Goal: Task Accomplishment & Management: Manage account settings

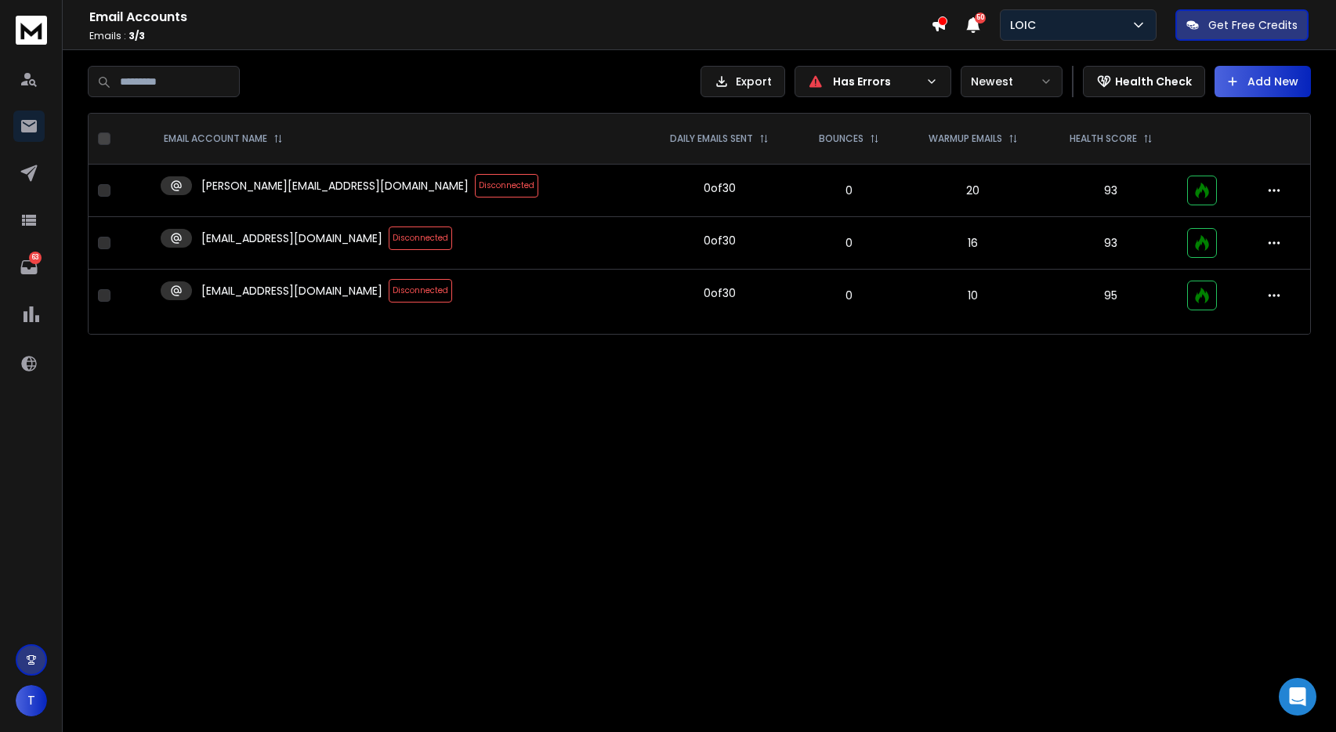
click at [1060, 22] on div "LOIC" at bounding box center [1078, 25] width 136 height 16
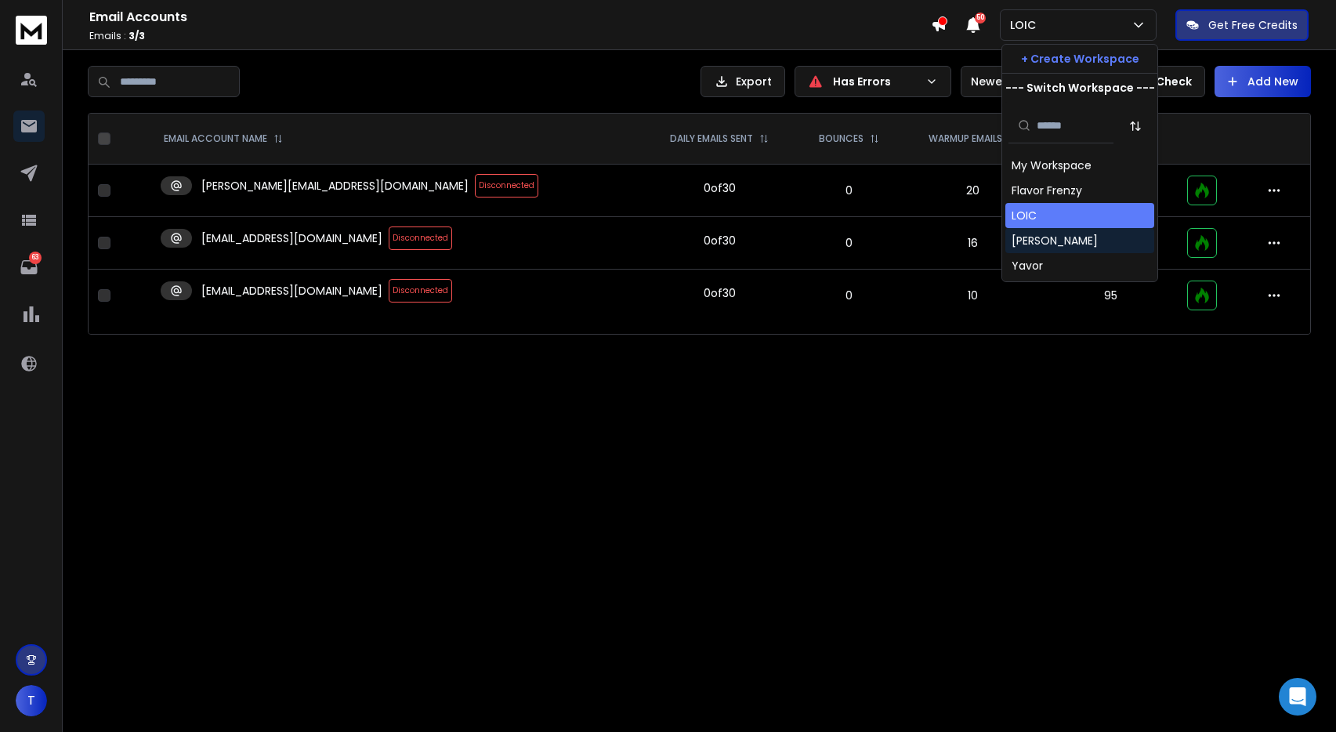
click at [1040, 237] on div "[PERSON_NAME]" at bounding box center [1054, 241] width 86 height 16
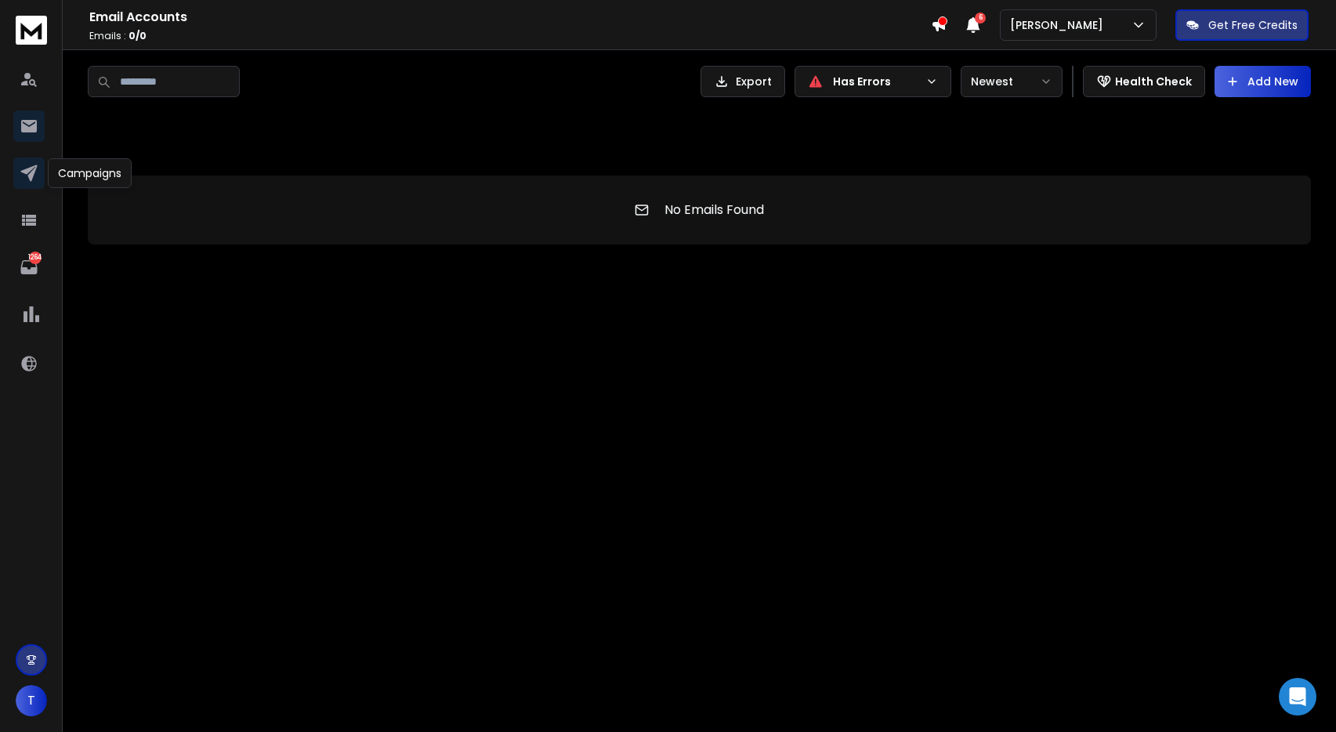
click at [36, 176] on icon at bounding box center [29, 173] width 19 height 19
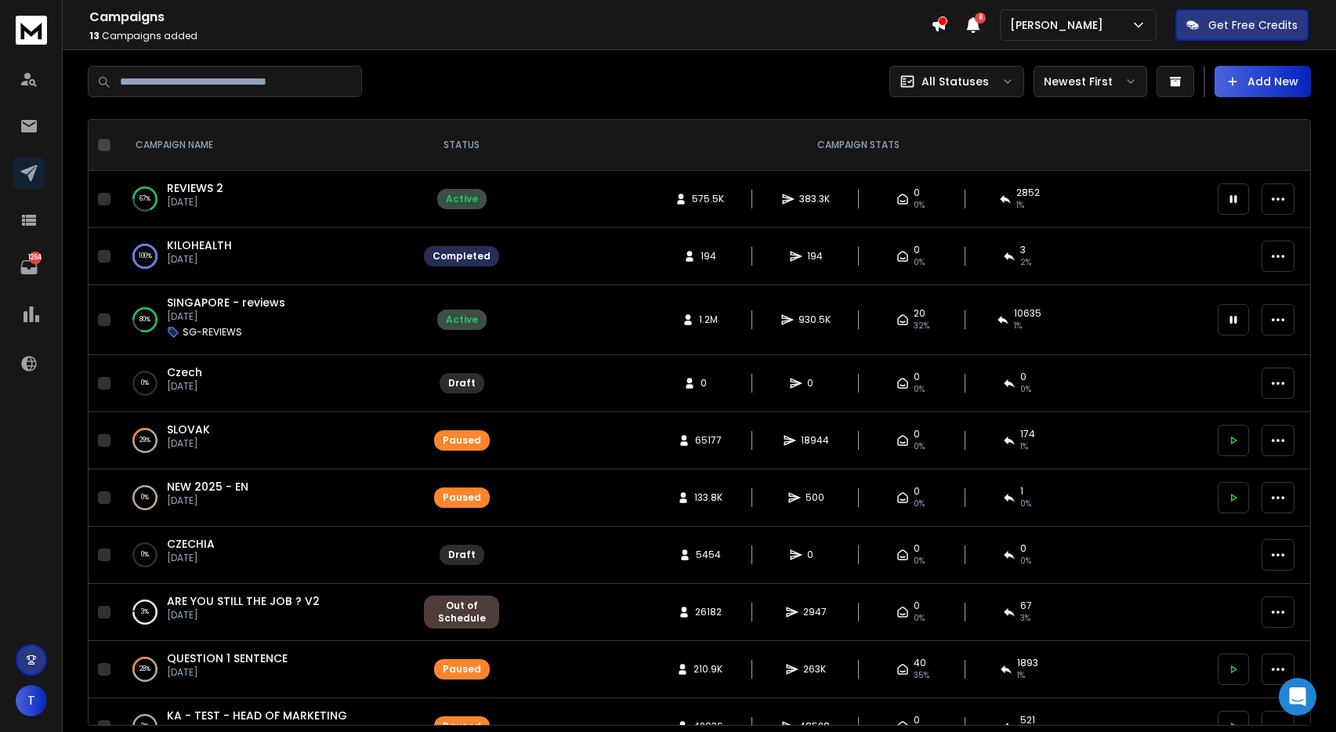
click at [592, 195] on div "575.5K 383.3K 0 0% 2852 1 %" at bounding box center [858, 198] width 681 height 25
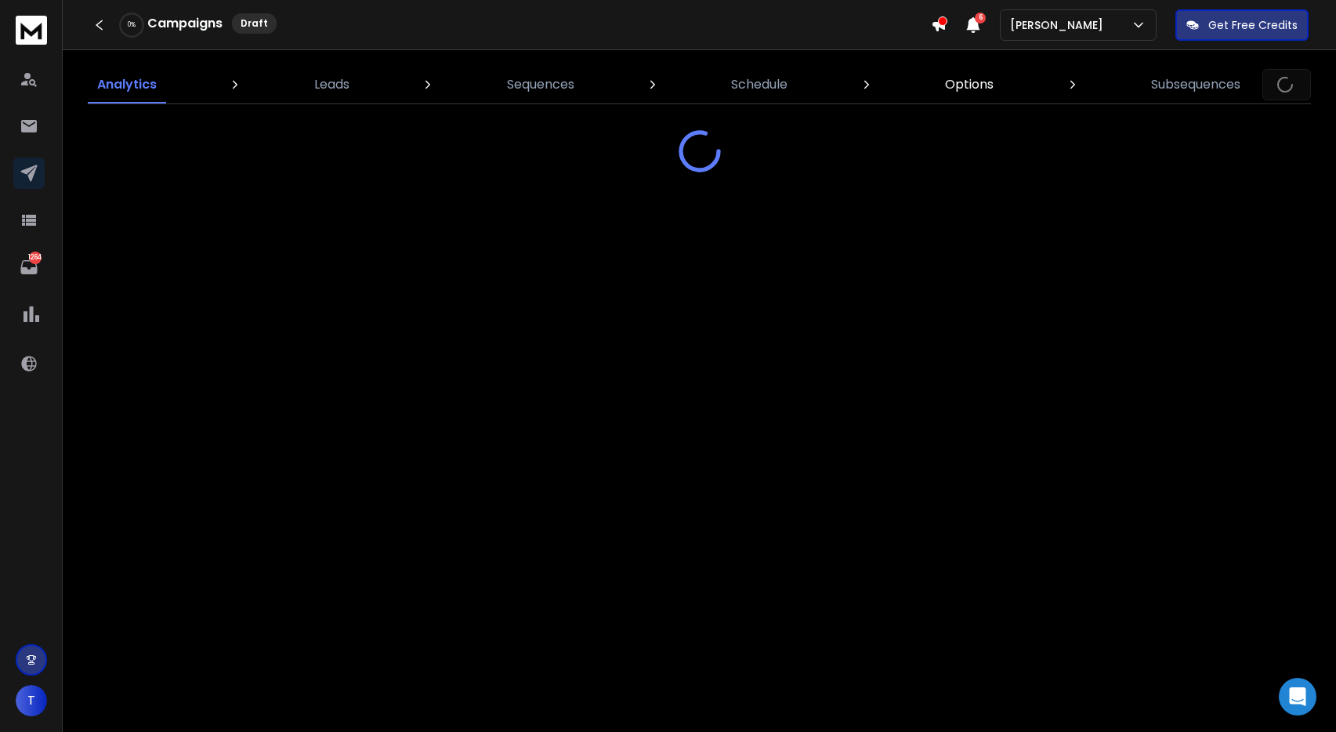
click at [955, 88] on p "Options" at bounding box center [969, 84] width 49 height 19
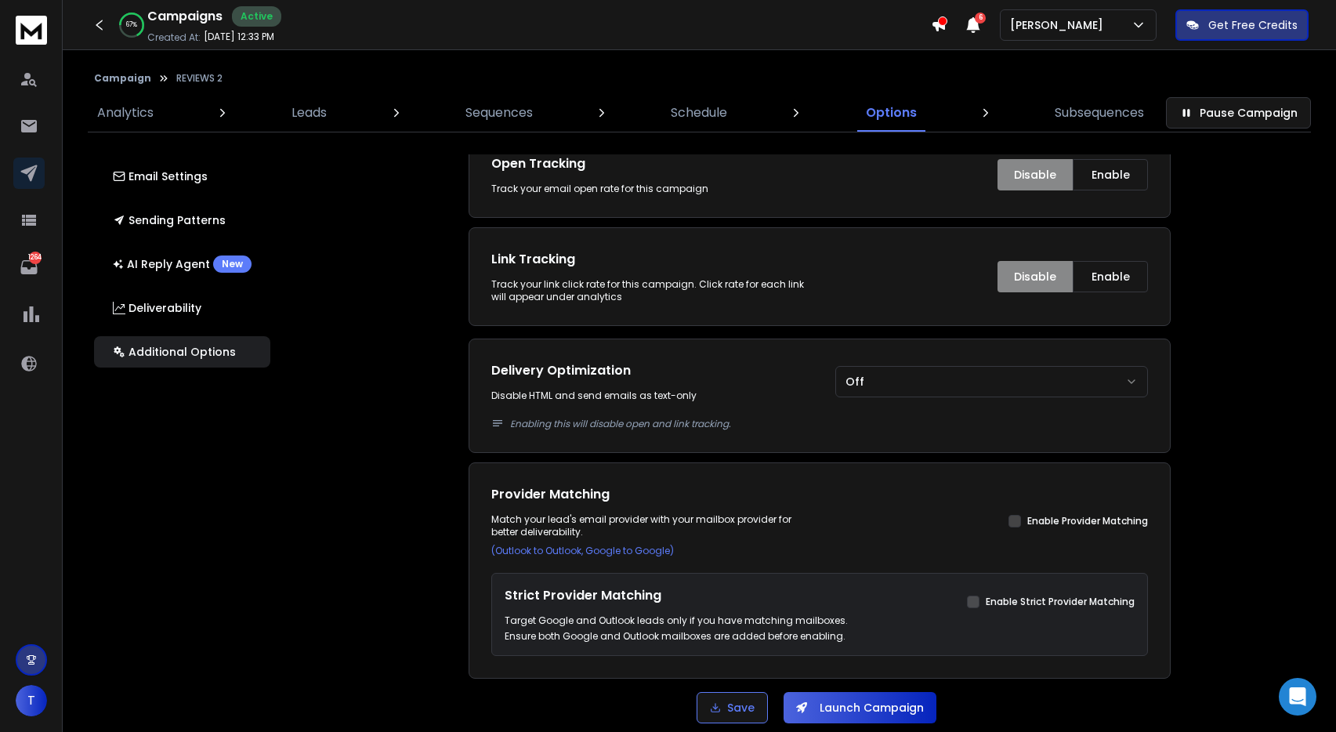
scroll to position [2979, 0]
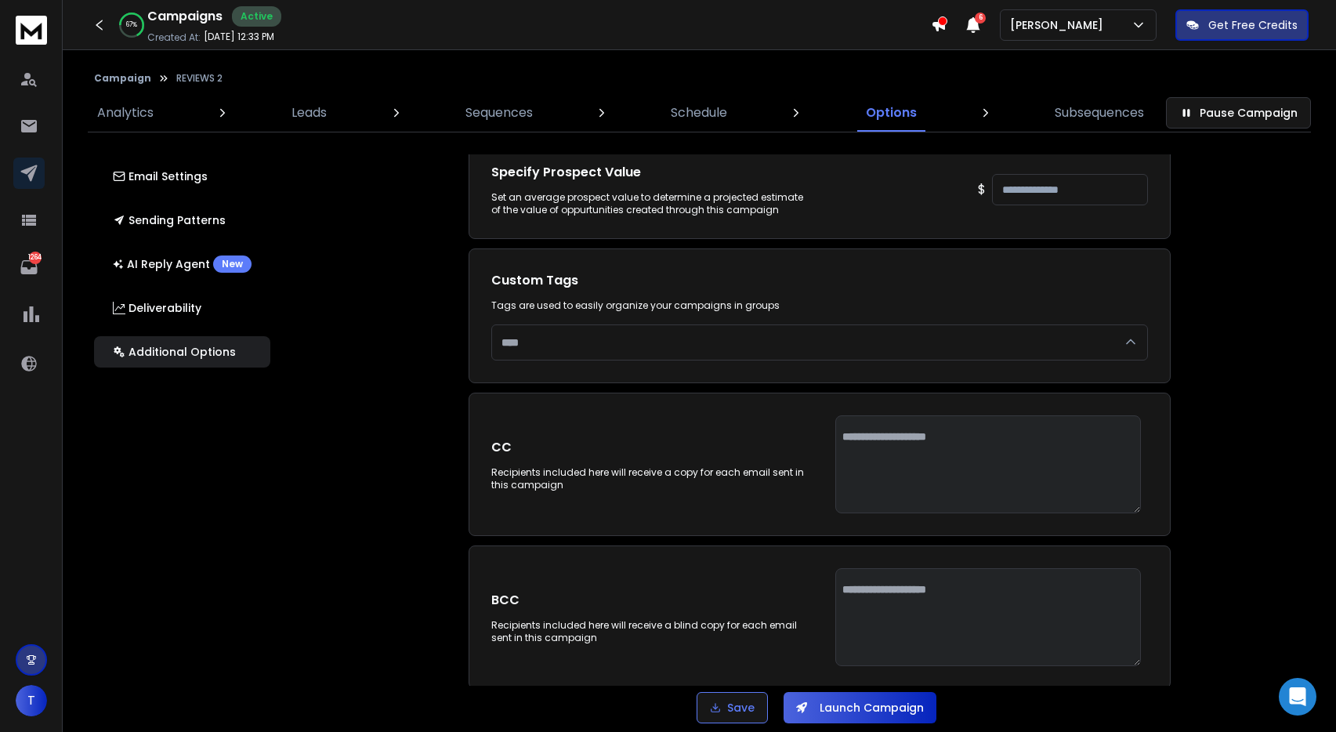
click at [733, 703] on button "Save" at bounding box center [731, 707] width 71 height 31
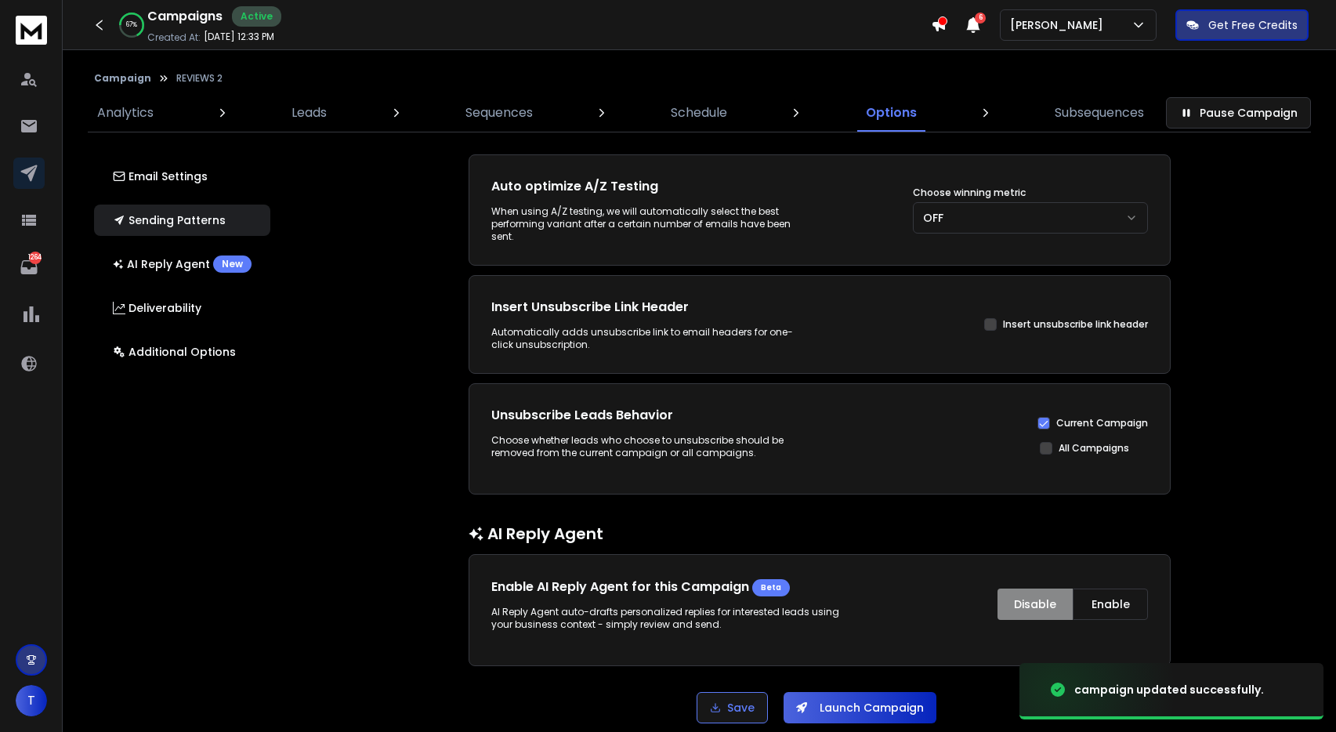
scroll to position [0, 0]
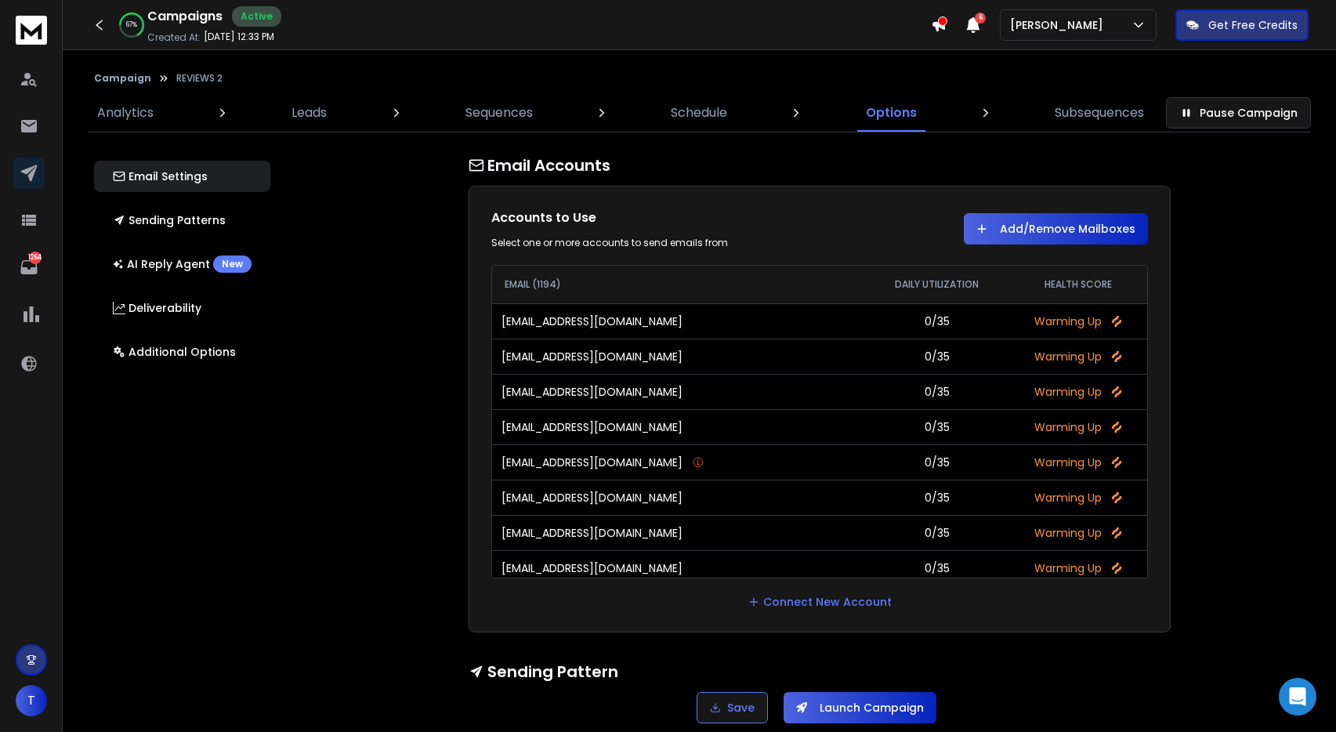
click at [119, 81] on button "Campaign" at bounding box center [122, 78] width 57 height 13
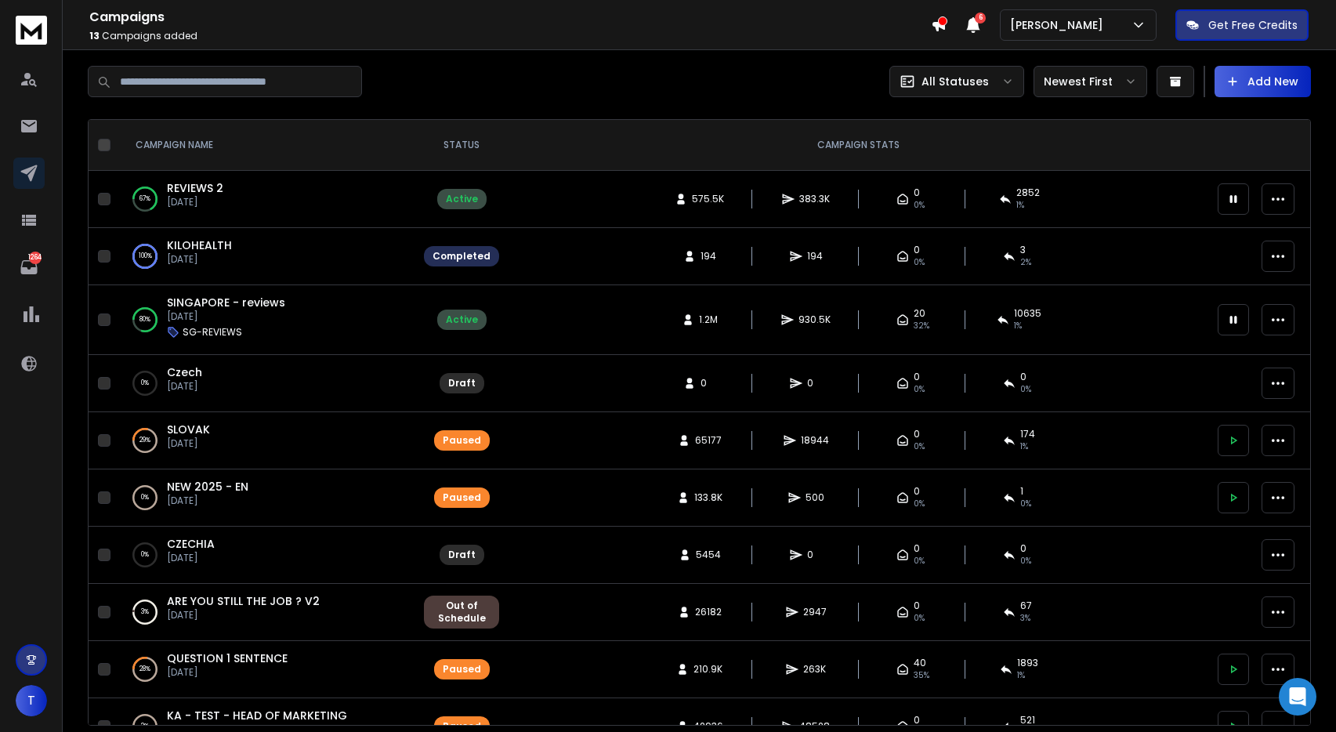
click at [200, 297] on span "SINGAPORE - reviews" at bounding box center [226, 303] width 118 height 16
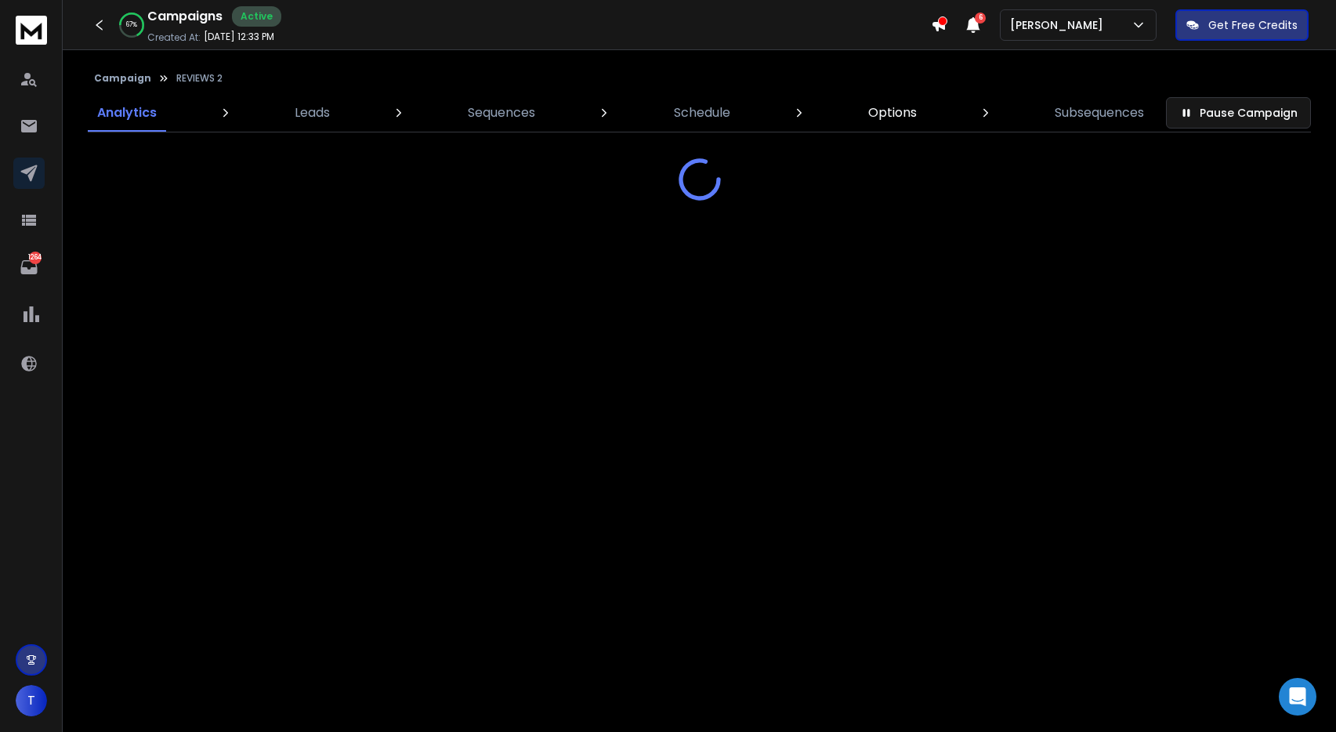
click at [903, 114] on p "Options" at bounding box center [892, 112] width 49 height 19
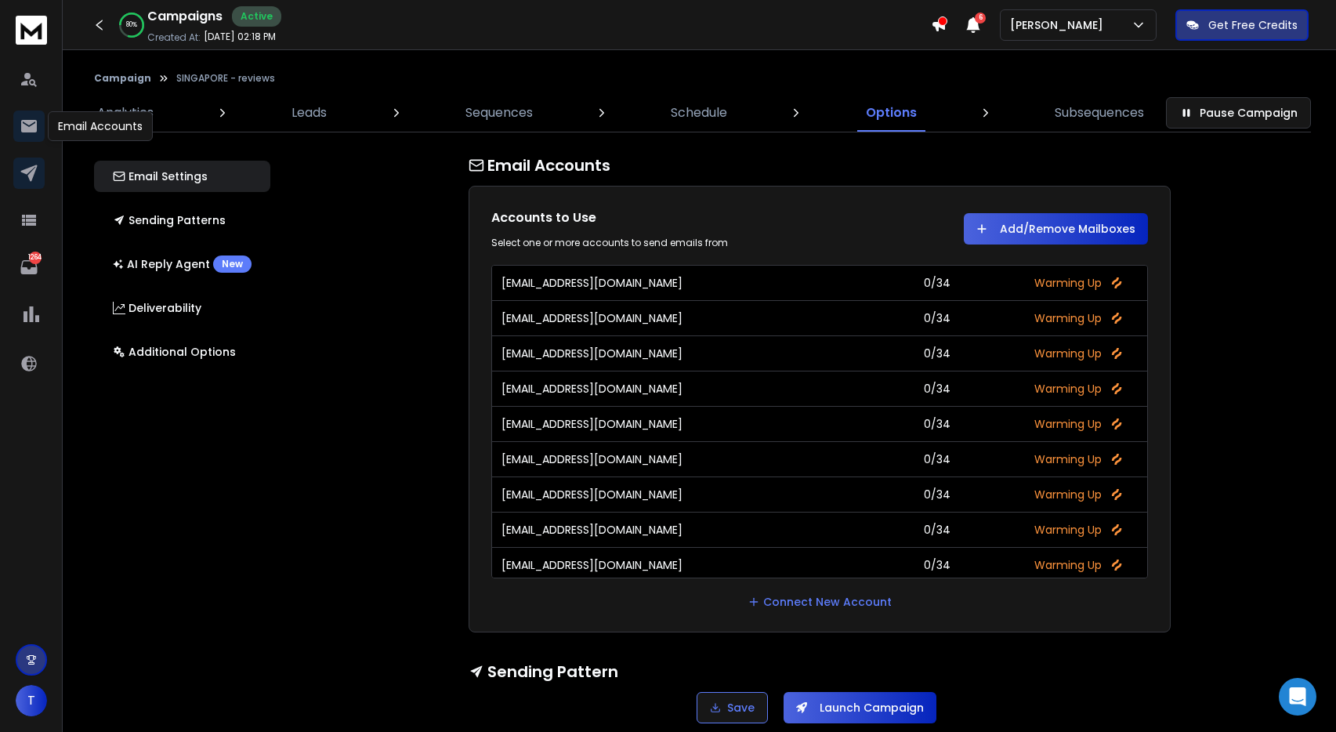
click at [20, 123] on icon at bounding box center [29, 126] width 19 height 19
